Goal: Task Accomplishment & Management: Use online tool/utility

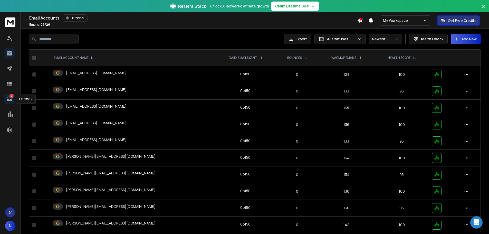
click at [13, 96] on p "2" at bounding box center [11, 96] width 4 height 4
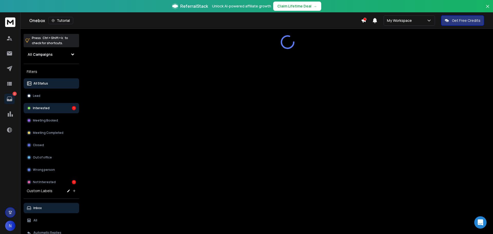
click at [59, 111] on button "Interested 1" at bounding box center [51, 108] width 55 height 10
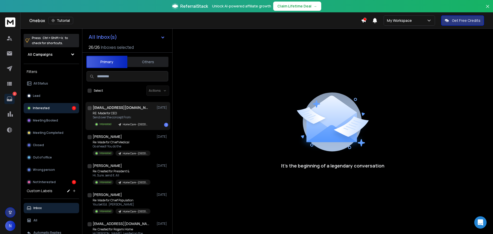
click at [124, 117] on p "Send over the concept From:" at bounding box center [122, 117] width 58 height 4
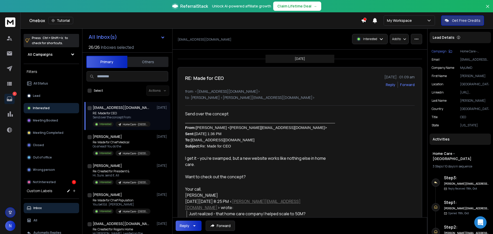
click at [250, 117] on p at bounding box center [260, 120] width 150 height 6
click at [249, 117] on p at bounding box center [260, 120] width 150 height 6
click at [233, 91] on p "from: <[EMAIL_ADDRESS][DOMAIN_NAME]>" at bounding box center [299, 91] width 229 height 5
click at [219, 91] on p "from: <[EMAIL_ADDRESS][DOMAIN_NAME]>" at bounding box center [299, 91] width 229 height 5
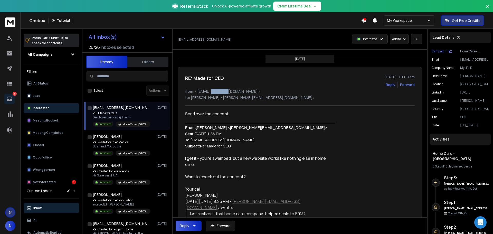
click at [219, 91] on p "from: <[EMAIL_ADDRESS][DOMAIN_NAME]>" at bounding box center [299, 91] width 229 height 5
click at [232, 92] on p "from: <[EMAIL_ADDRESS][DOMAIN_NAME]>" at bounding box center [299, 91] width 229 height 5
copy p "[DOMAIN_NAME]>"
